Goal: Navigation & Orientation: Find specific page/section

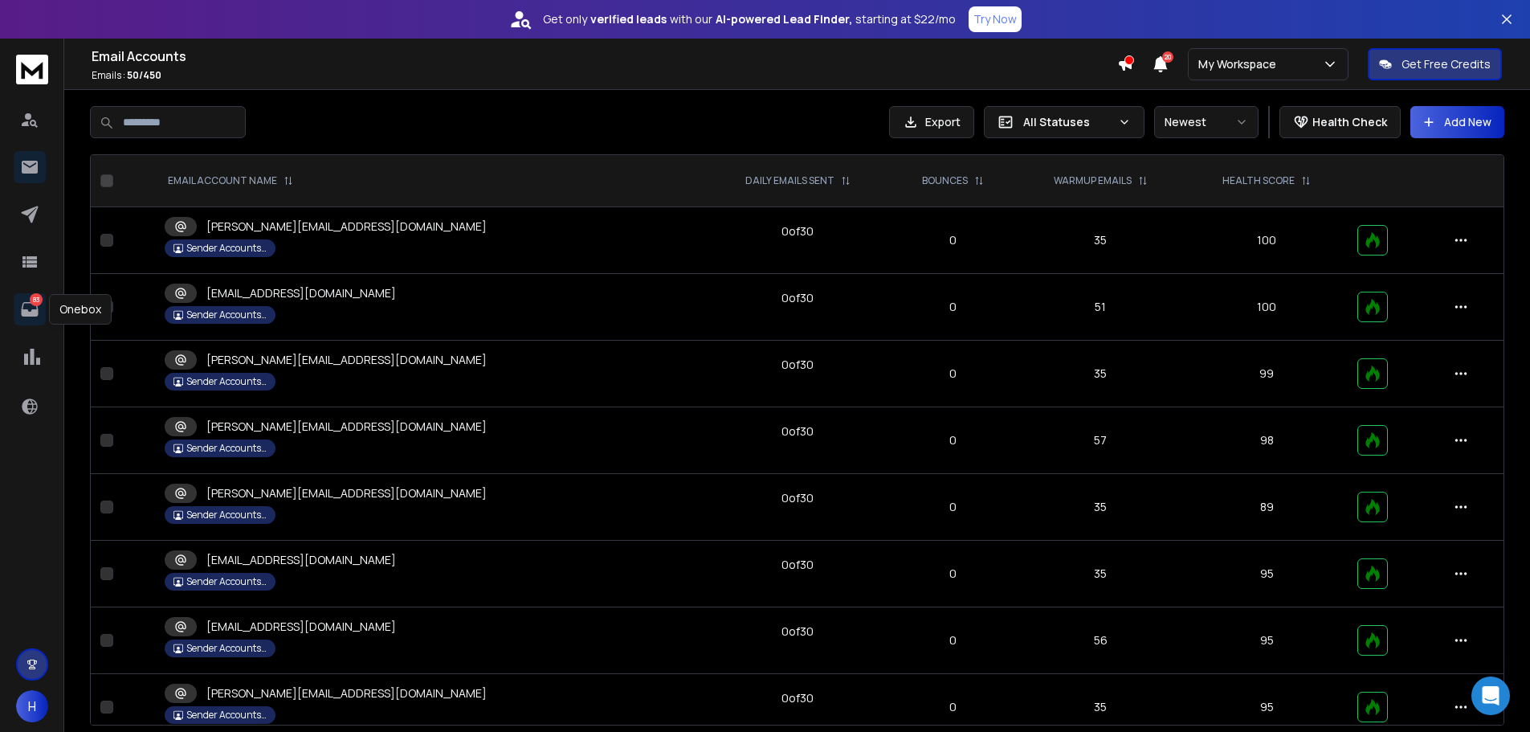
click at [35, 304] on p "83" at bounding box center [36, 299] width 13 height 13
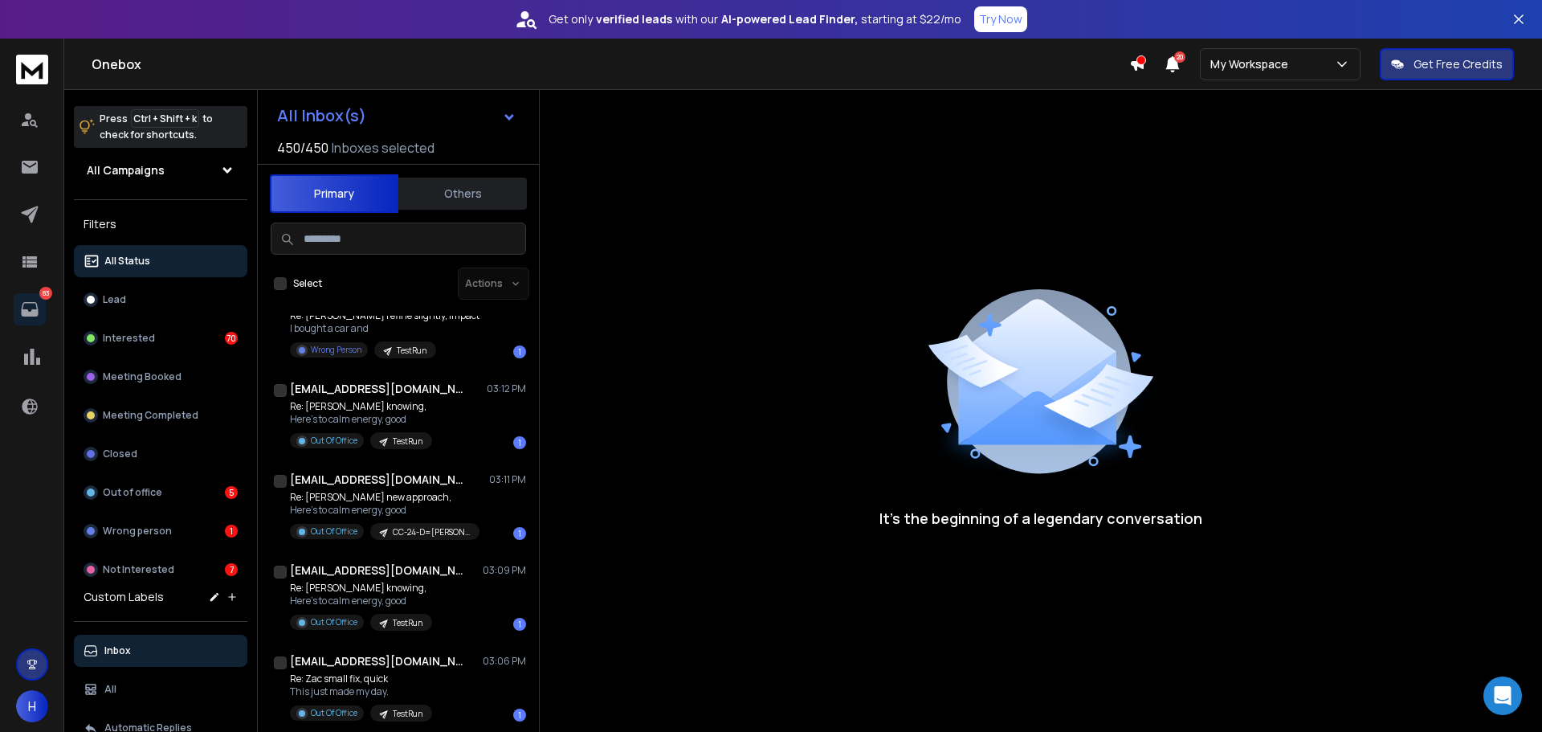
scroll to position [1129, 0]
click at [140, 337] on p "Interested" at bounding box center [129, 338] width 52 height 13
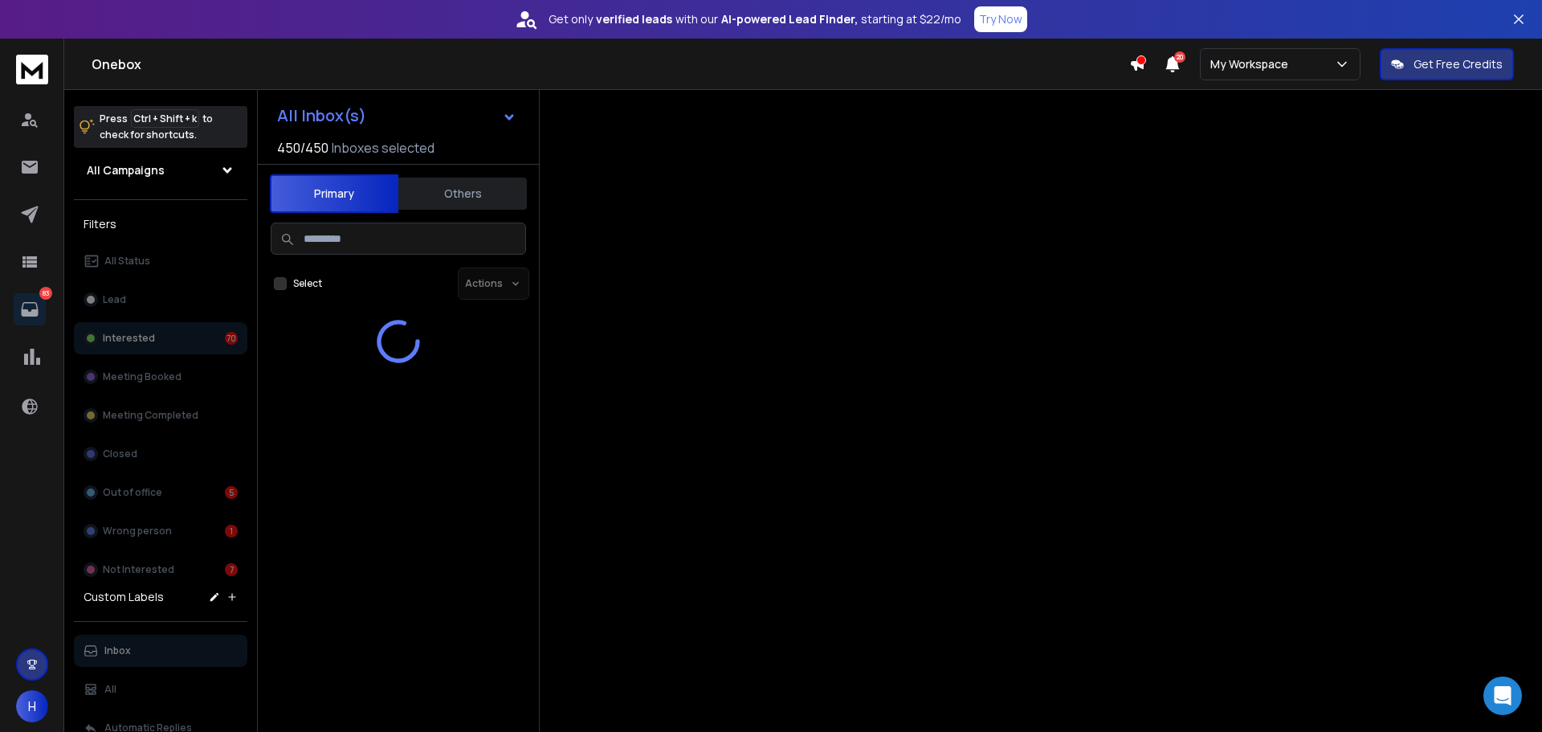
scroll to position [0, 0]
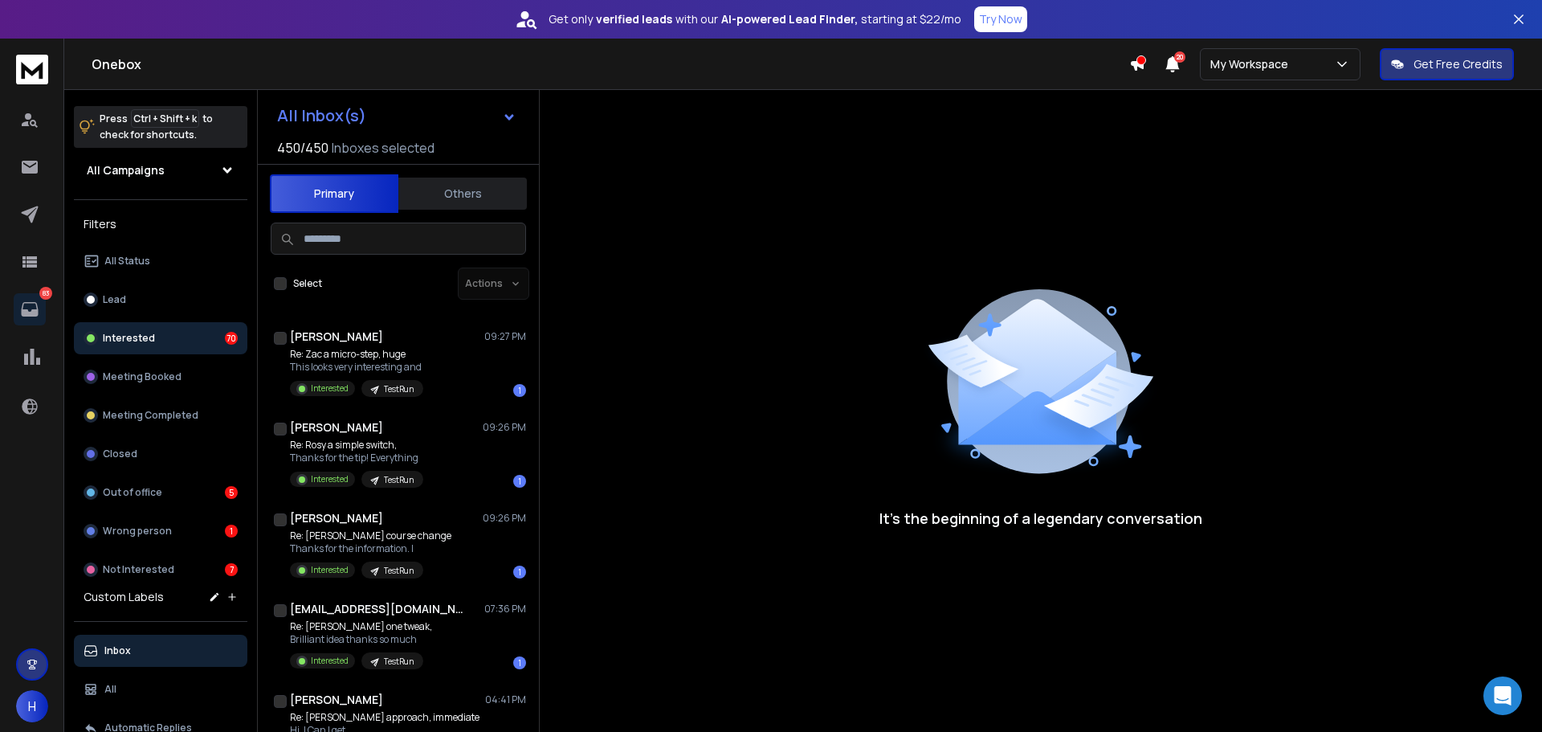
click at [1301, 284] on div "It’s the beginning of a legendary conversation" at bounding box center [1041, 401] width 1003 height 622
click at [29, 210] on icon at bounding box center [29, 214] width 17 height 17
